Goal: Task Accomplishment & Management: Manage account settings

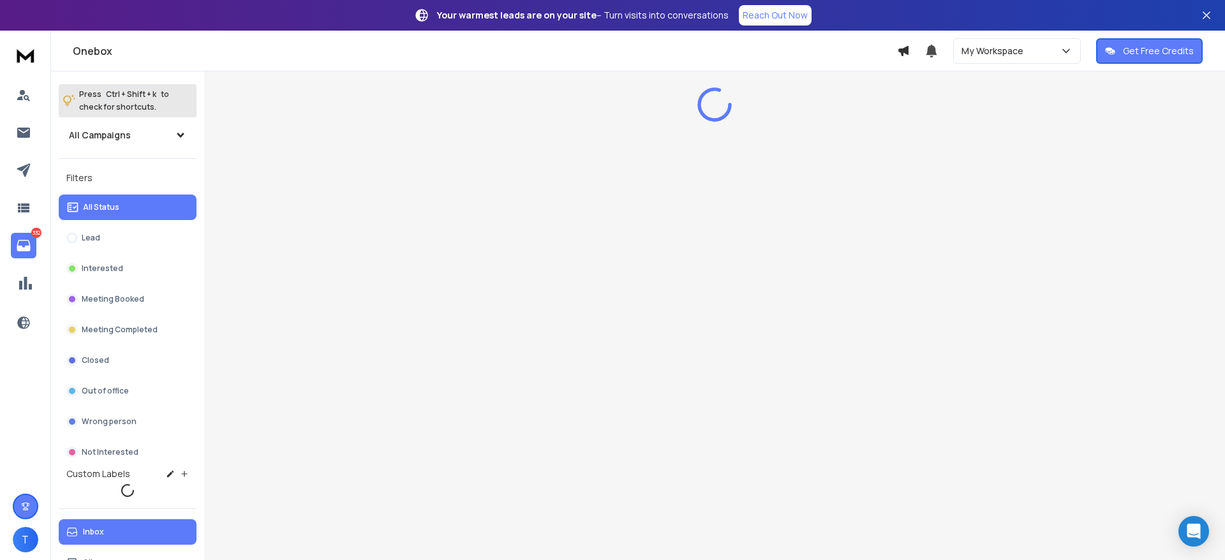
click at [983, 257] on div "Press Ctrl + Shift + k to check for shortcuts. All Campaigns All Campaigns Filt…" at bounding box center [638, 351] width 1174 height 560
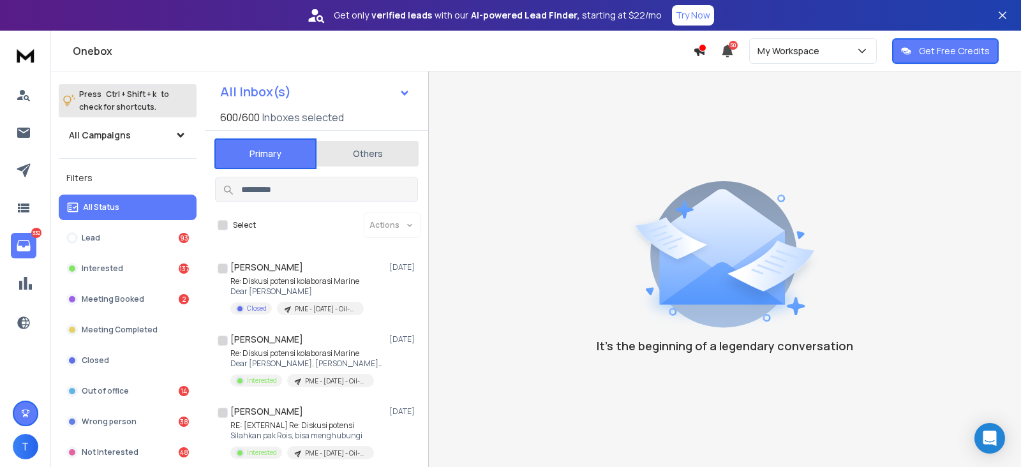
drag, startPoint x: 1210, startPoint y: 5, endPoint x: 579, endPoint y: 213, distance: 665.1
click at [579, 213] on div "It’s the beginning of a legendary conversation" at bounding box center [725, 269] width 592 height 397
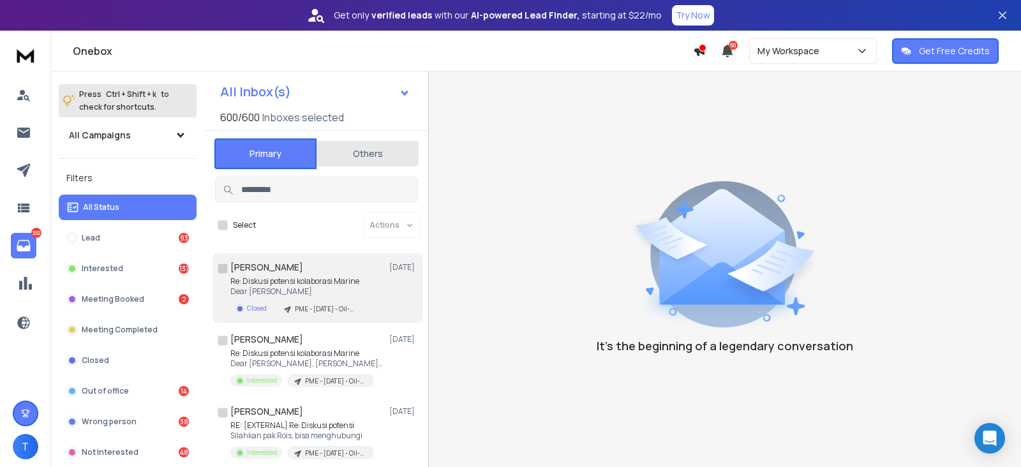
scroll to position [79, 0]
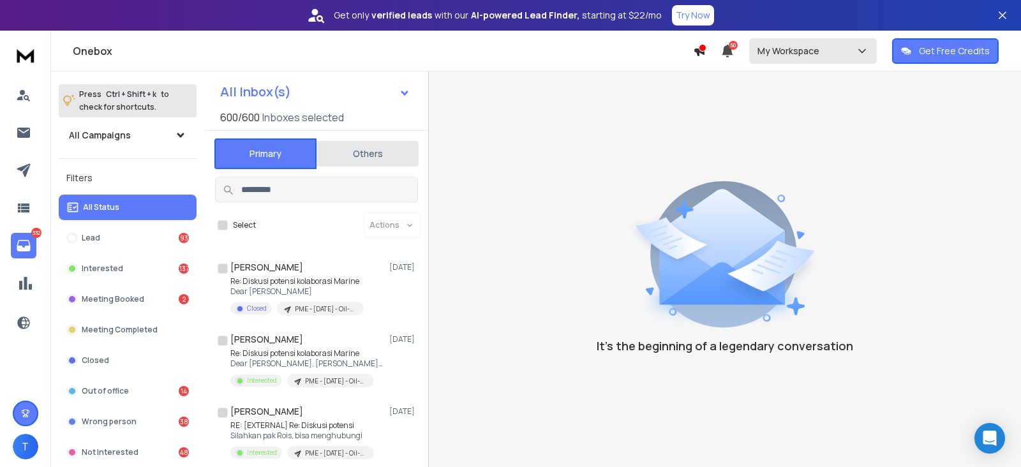
click at [834, 61] on button "My Workspace" at bounding box center [813, 51] width 128 height 26
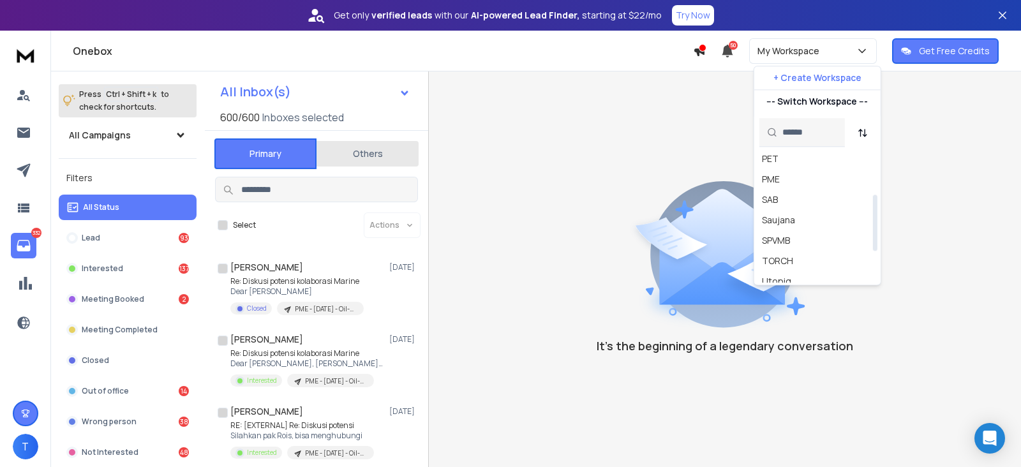
scroll to position [158, 0]
click at [785, 248] on div "TORCH" at bounding box center [777, 252] width 31 height 13
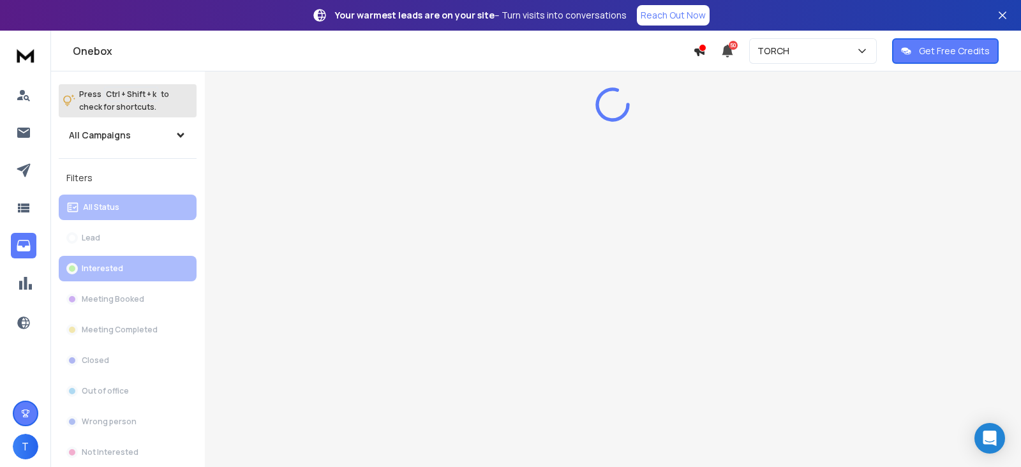
click at [105, 263] on div "All Status Lead Interested Meeting Booked Meeting Completed Closed Out of offic…" at bounding box center [128, 330] width 138 height 271
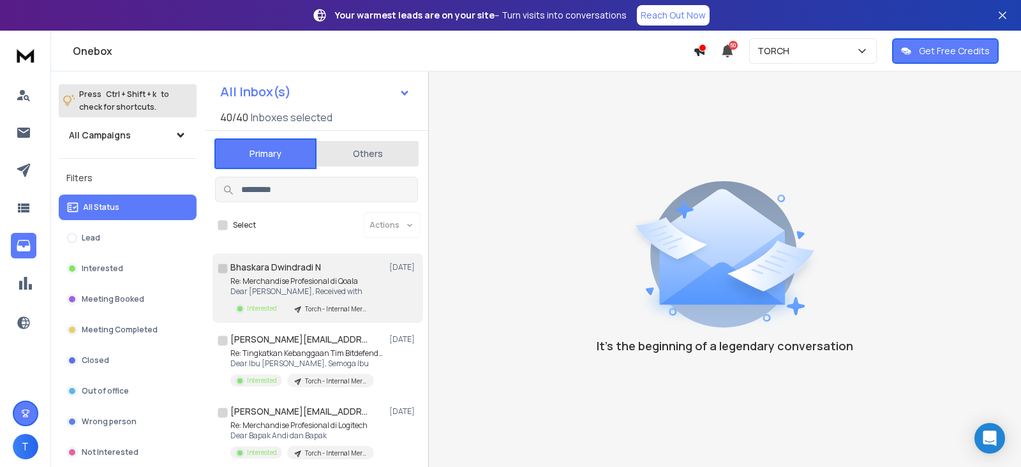
click at [303, 301] on div "Re: Merchandise Profesional di Qoala Dear Pak Indra, Received with Interested T…" at bounding box center [302, 295] width 144 height 39
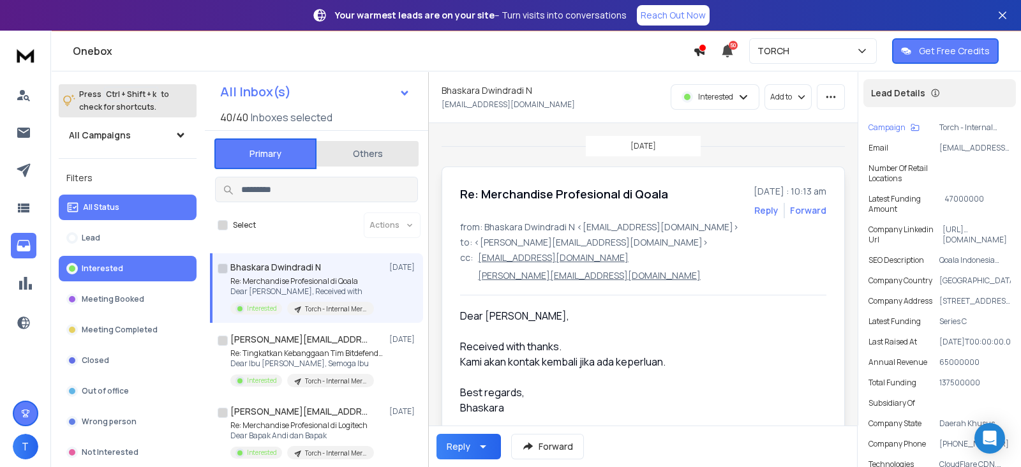
click at [108, 269] on p "Interested" at bounding box center [102, 269] width 41 height 10
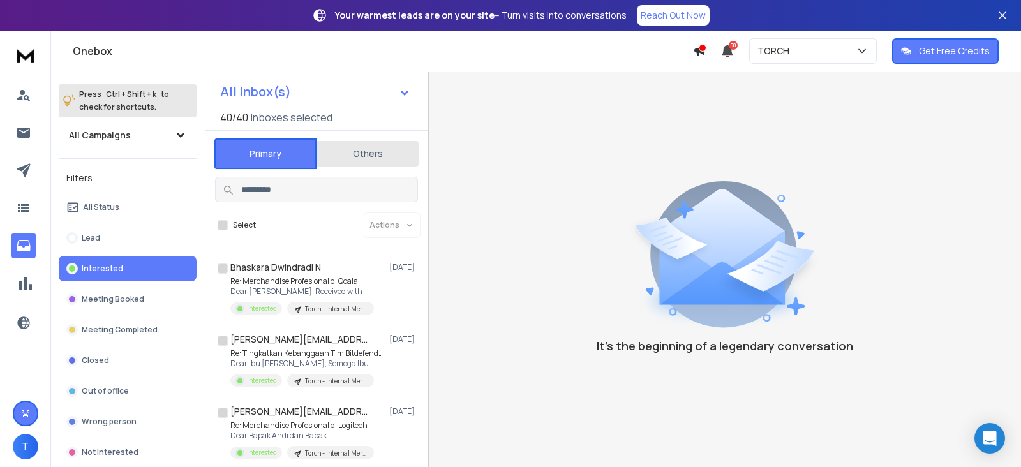
click at [516, 231] on div "It’s the beginning of a legendary conversation" at bounding box center [725, 269] width 592 height 397
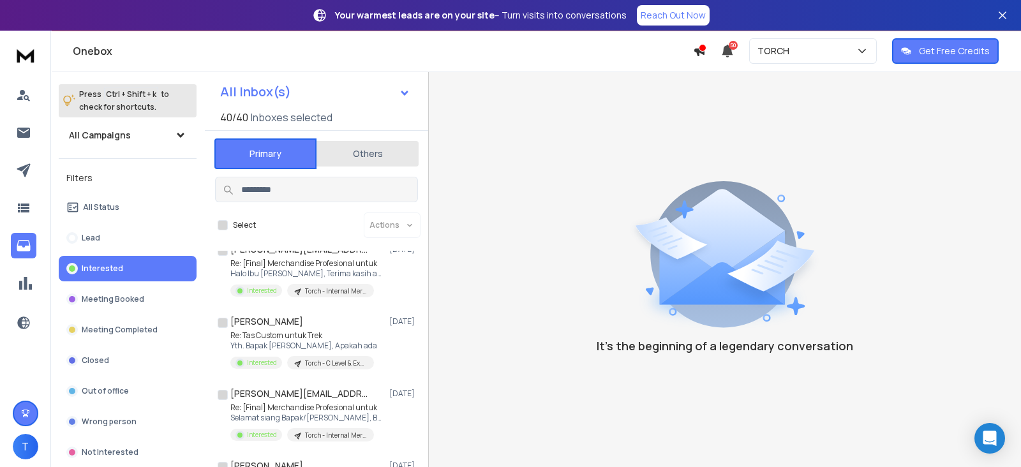
scroll to position [239, 0]
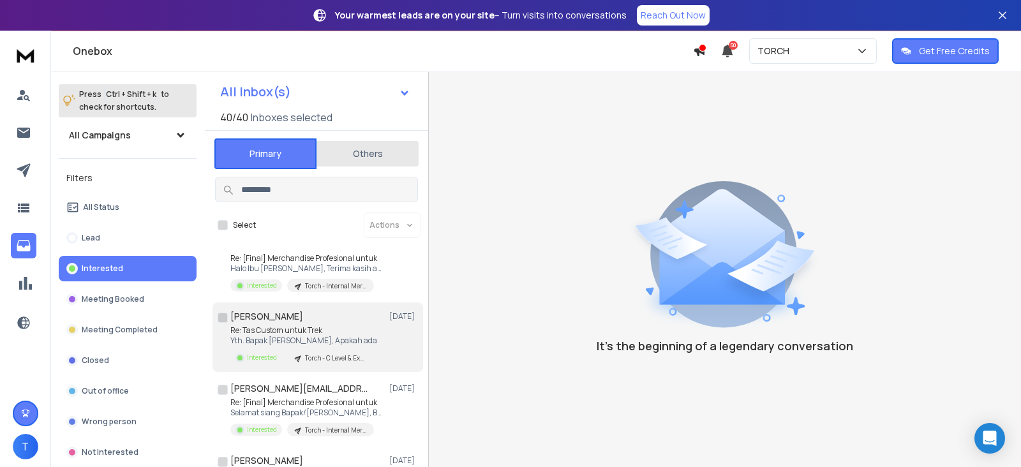
click at [290, 331] on p "Re: Tas Custom untuk Trek" at bounding box center [303, 330] width 147 height 10
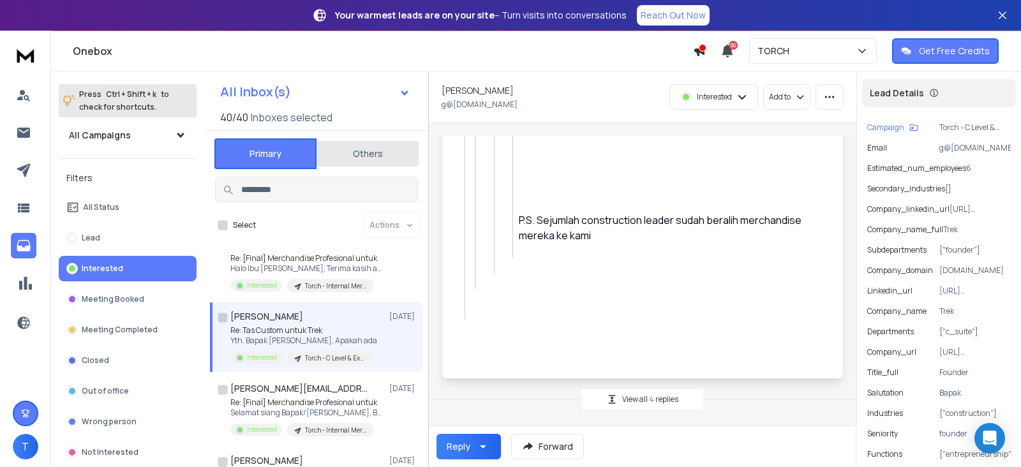
scroll to position [1623, 0]
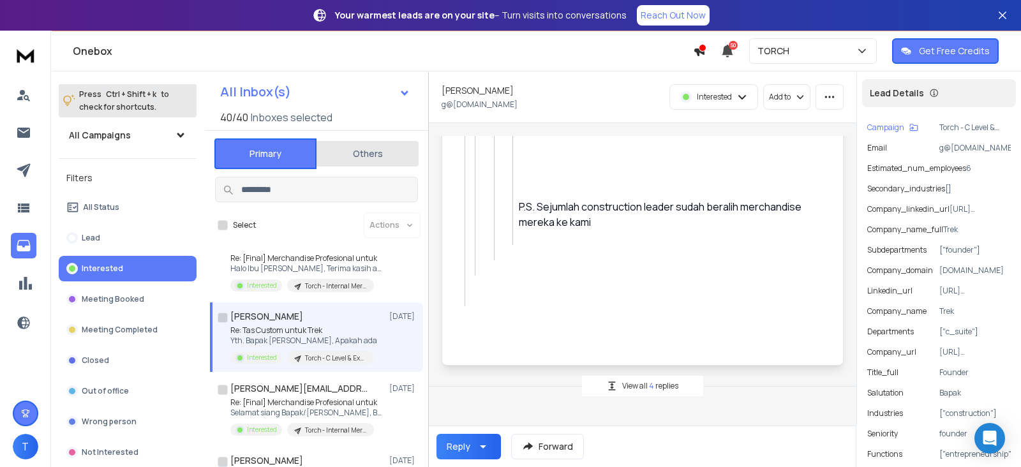
click at [646, 384] on p "View all 4 replies" at bounding box center [650, 386] width 56 height 10
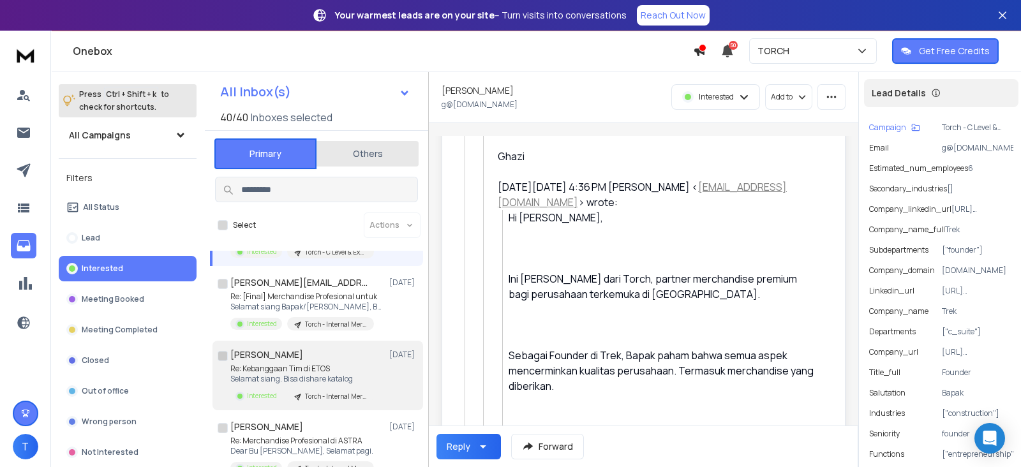
scroll to position [399, 0]
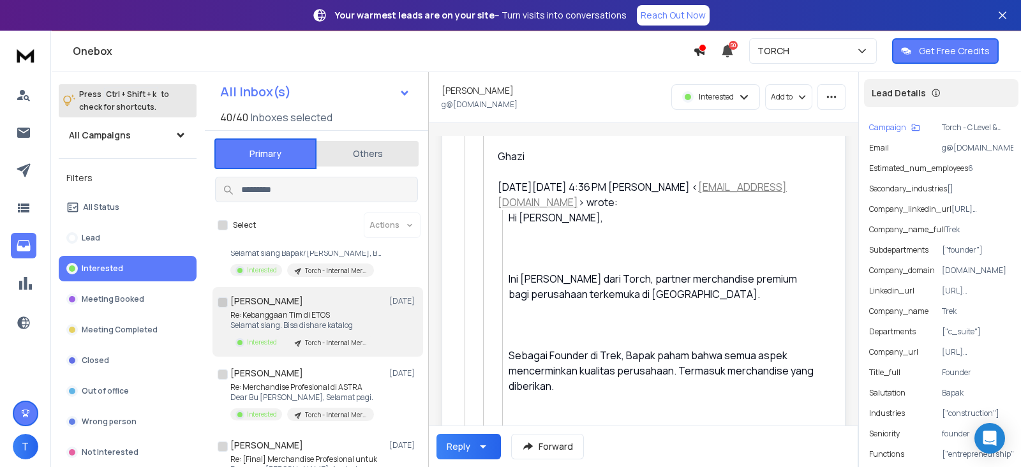
click at [316, 288] on div "Radhy Alfitra 20 Aug Re: Kebanggaan Tim di ETOS Selamat siang. Bisa dishare kat…" at bounding box center [317, 322] width 211 height 70
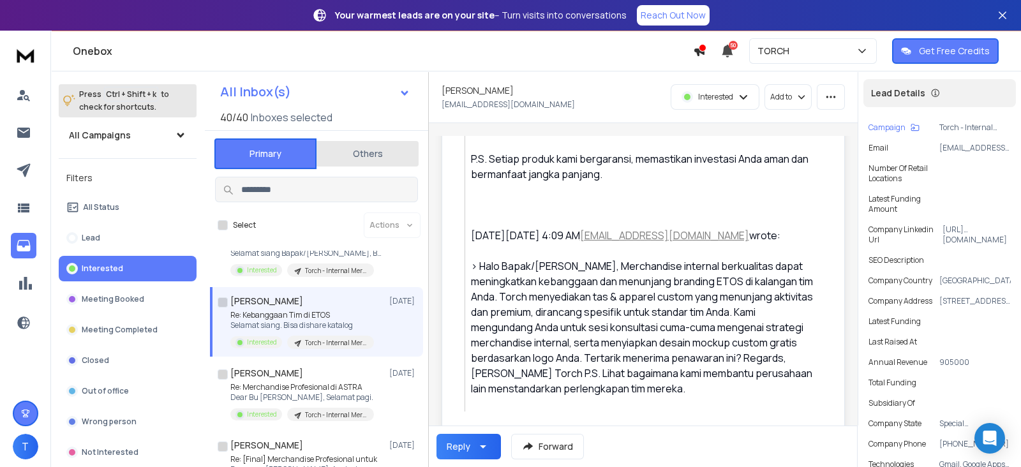
scroll to position [798, 0]
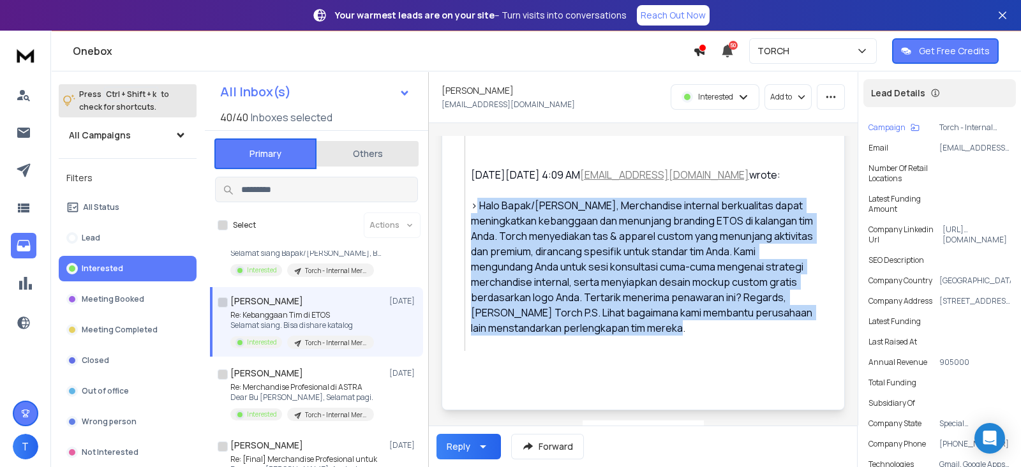
drag, startPoint x: 477, startPoint y: 220, endPoint x: 670, endPoint y: 345, distance: 229.7
click at [677, 349] on blockquote "Halo Bapak/Ibu Radhy, Jika email saya sebelumnya kurang relevan, bolehkah saya …" at bounding box center [641, 44] width 352 height 613
copy blockquote "Halo Bapak/Ibu Radhy, Merchandise internal berkualitas dapat meningkatkan keban…"
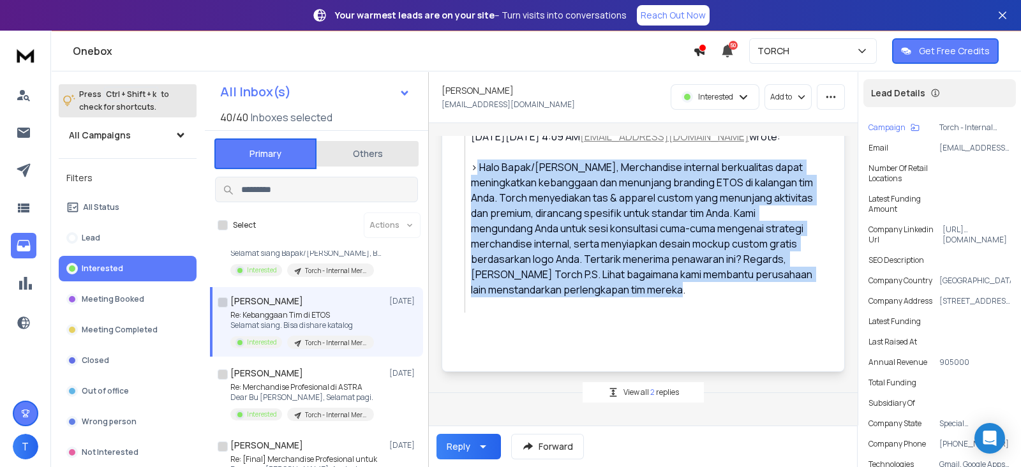
scroll to position [858, 0]
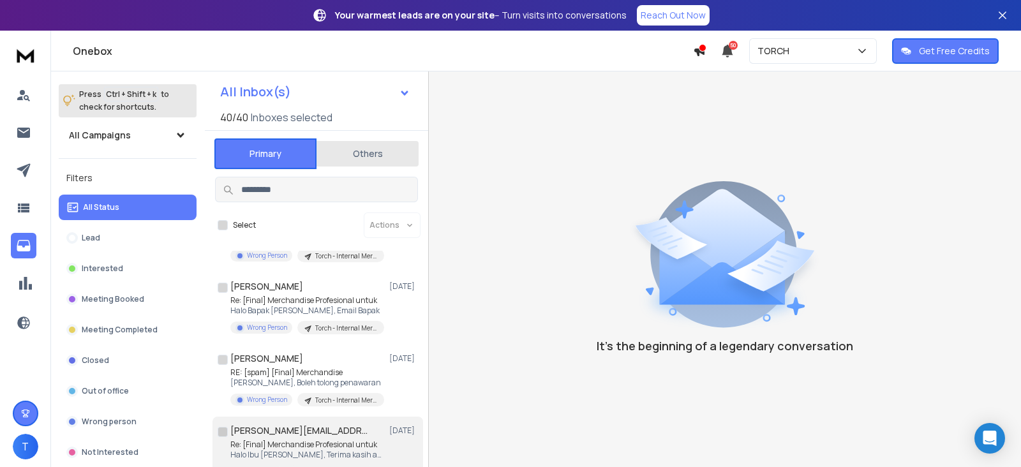
scroll to position [399, 0]
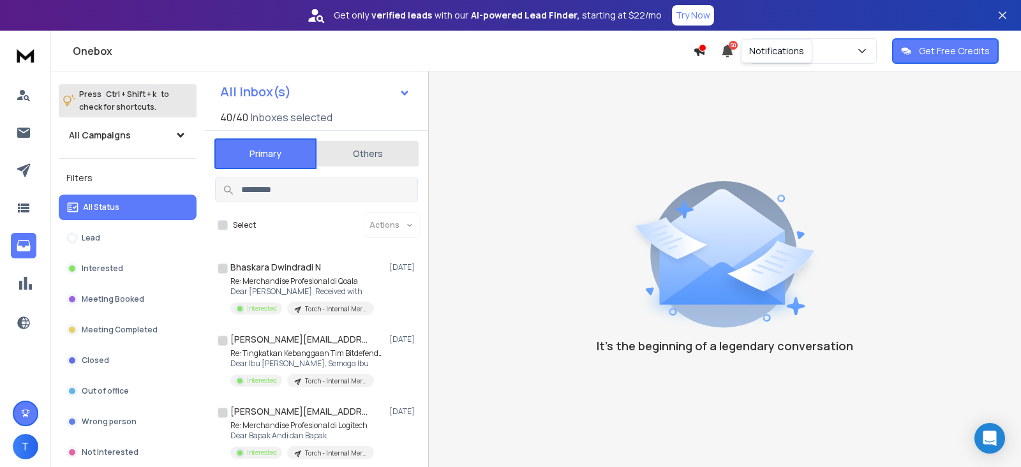
click at [806, 46] on div "Notifications" at bounding box center [776, 51] width 71 height 24
click at [815, 54] on div "TORCH" at bounding box center [812, 51] width 111 height 13
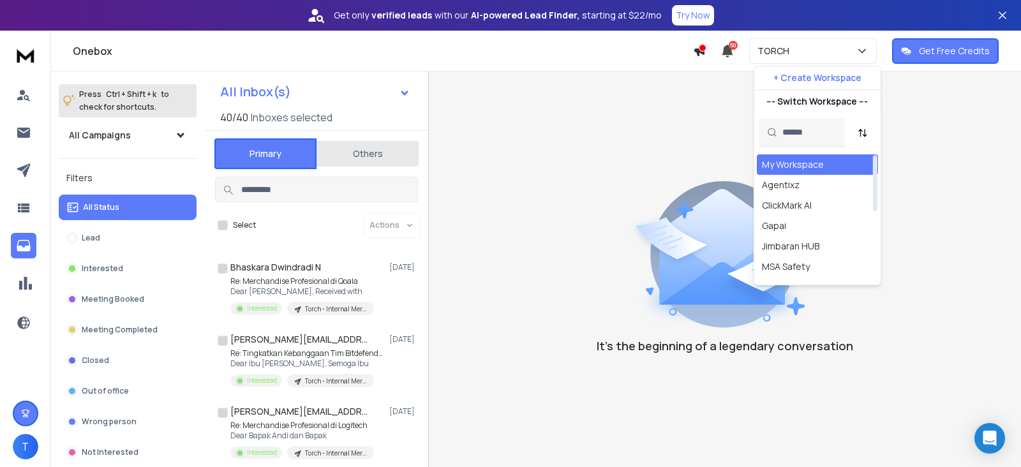
click at [800, 169] on div "My Workspace" at bounding box center [793, 164] width 62 height 13
